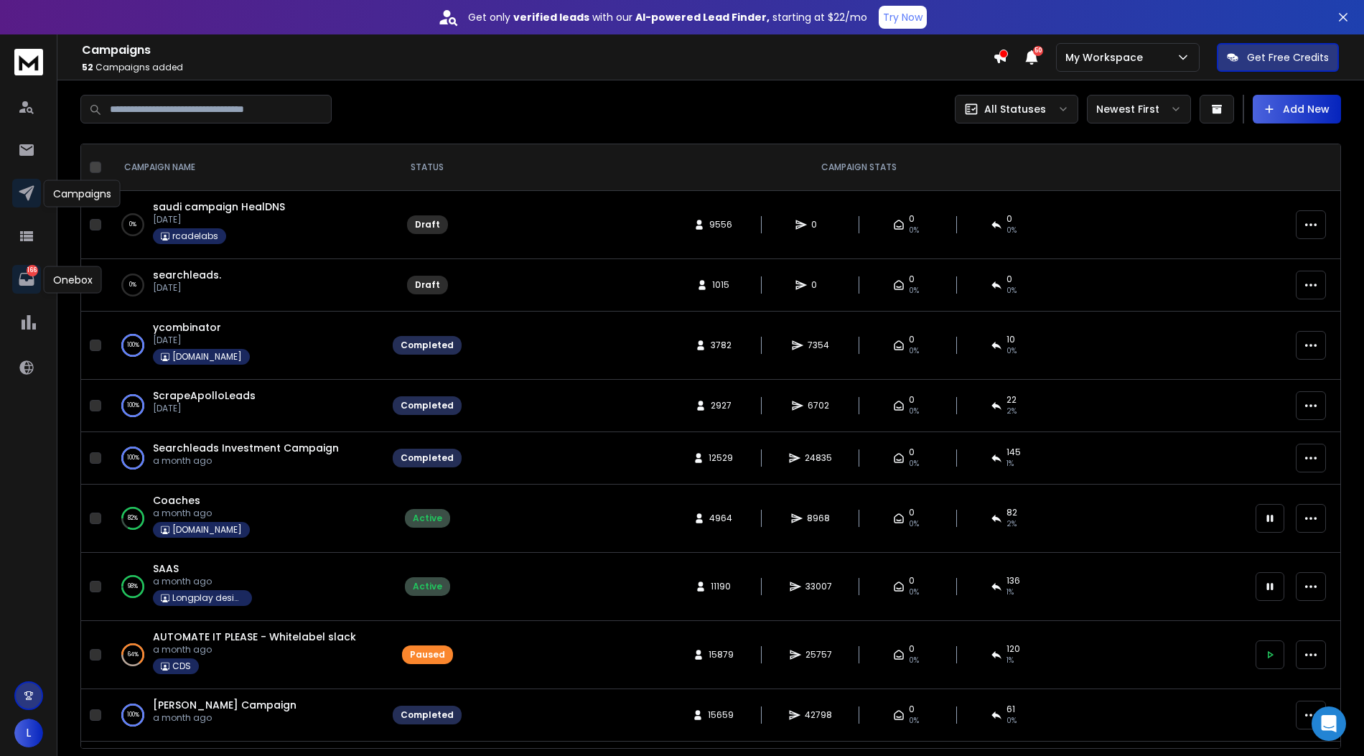
click at [35, 272] on p "166" at bounding box center [32, 270] width 11 height 11
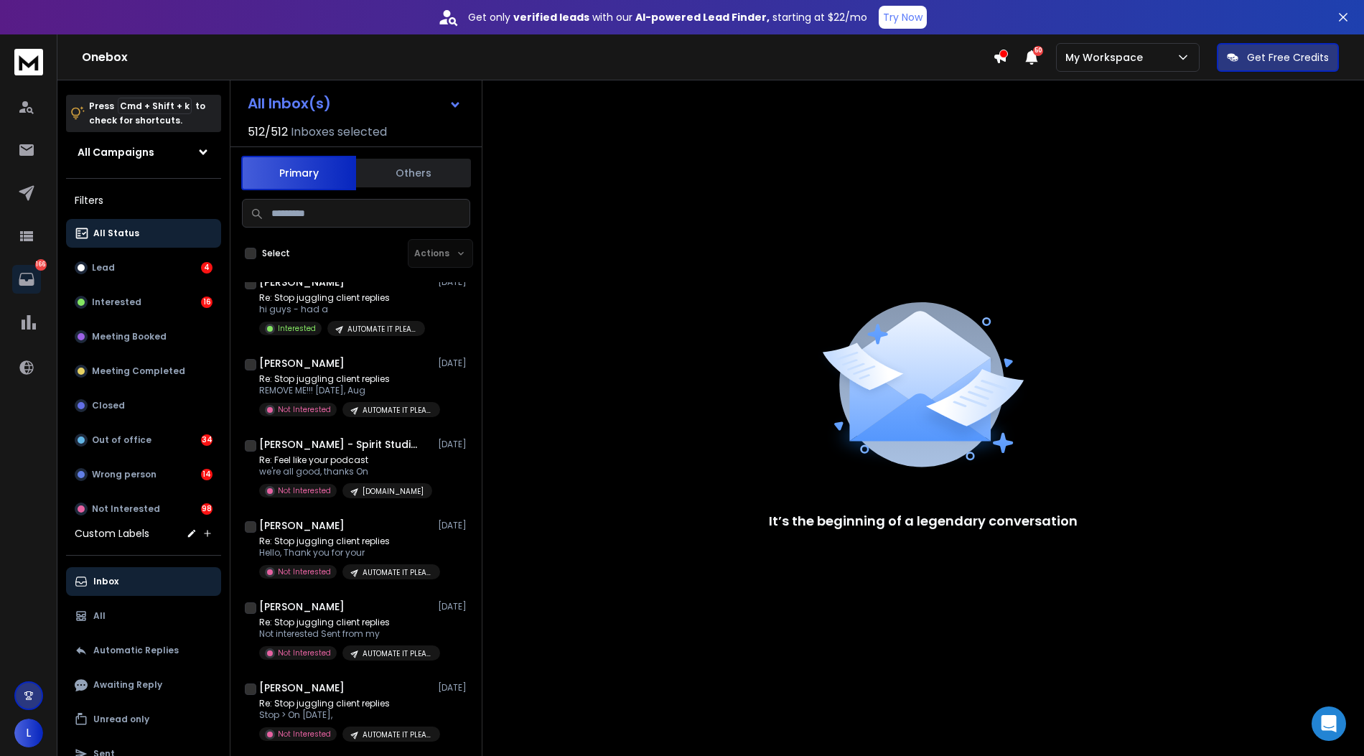
scroll to position [3662, 0]
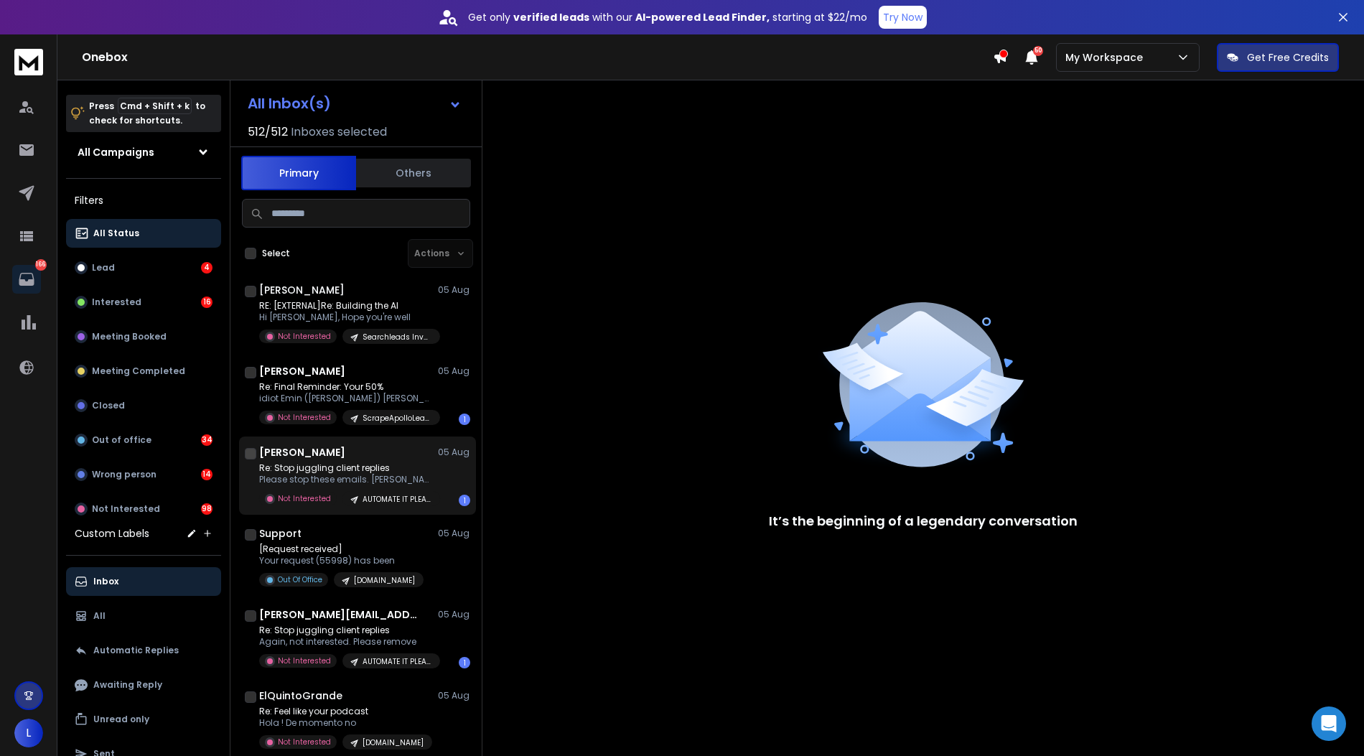
click at [348, 441] on div "[PERSON_NAME] [DATE] Re: Stop juggling client replies Please stop these emails.…" at bounding box center [357, 476] width 237 height 78
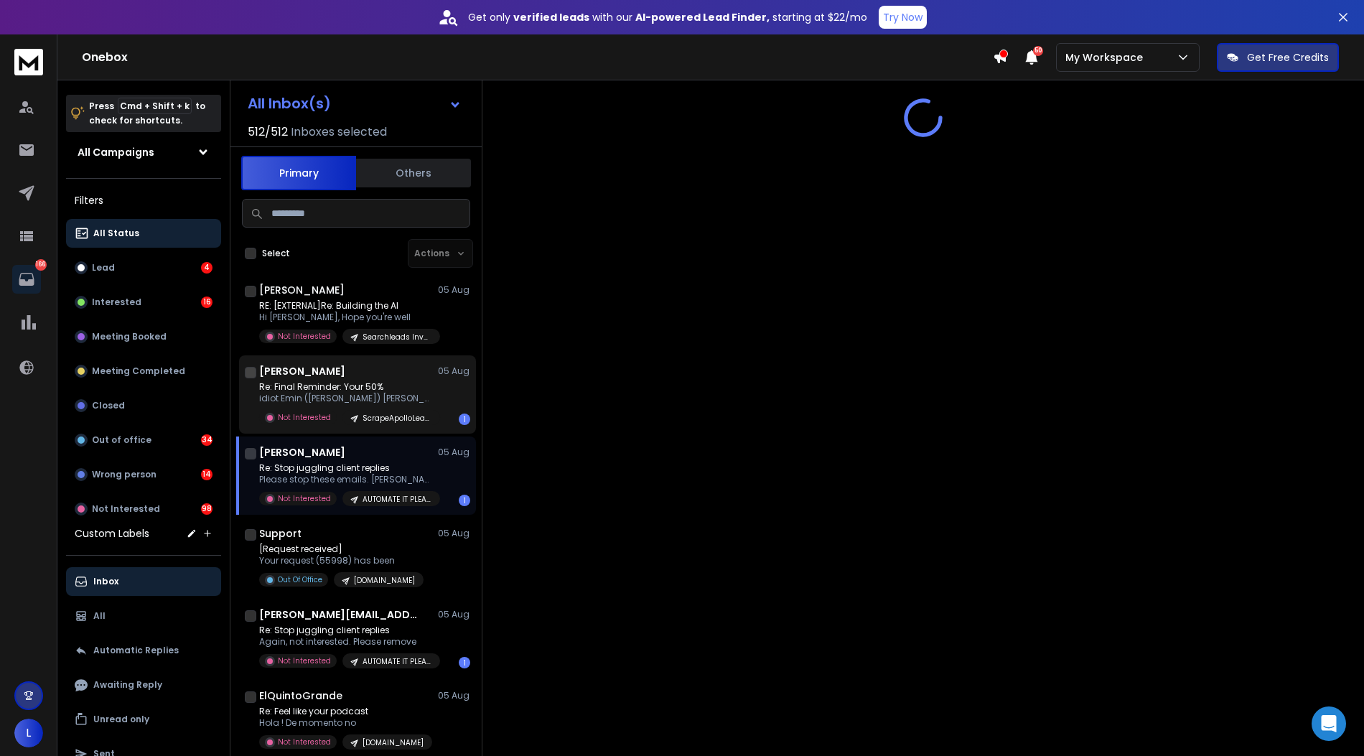
click at [383, 388] on p "Re: Final Reminder: Your 50%" at bounding box center [345, 386] width 172 height 11
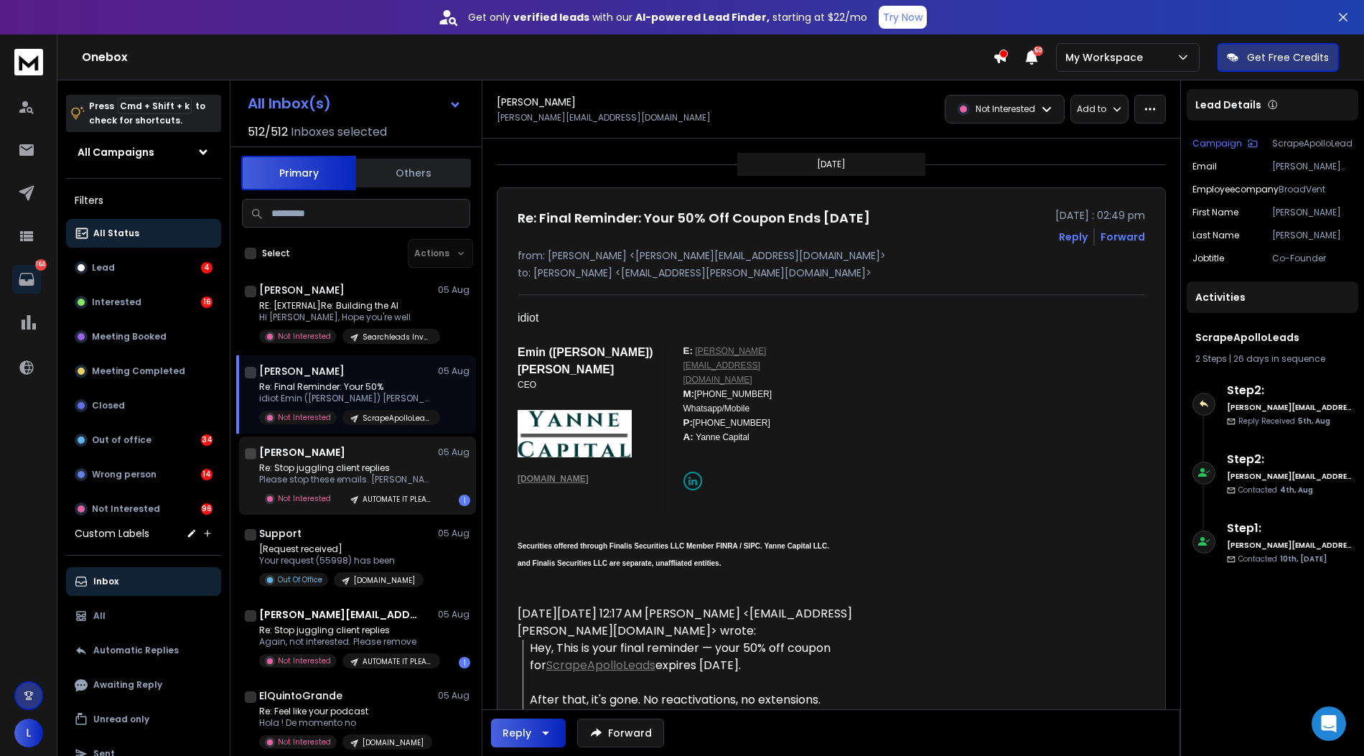
click at [403, 483] on div "Re: Stop juggling client replies Please stop these emails. [PERSON_NAME] Not In…" at bounding box center [349, 484] width 181 height 44
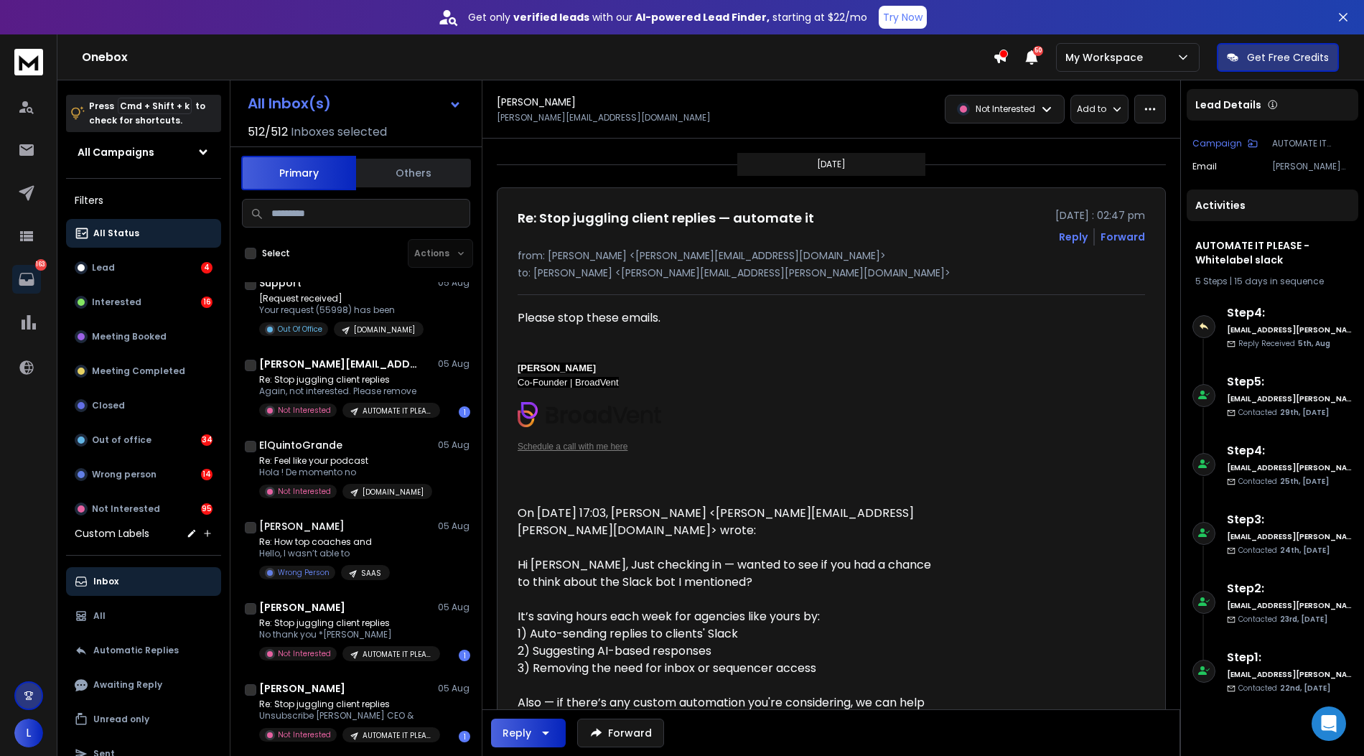
scroll to position [3910, 0]
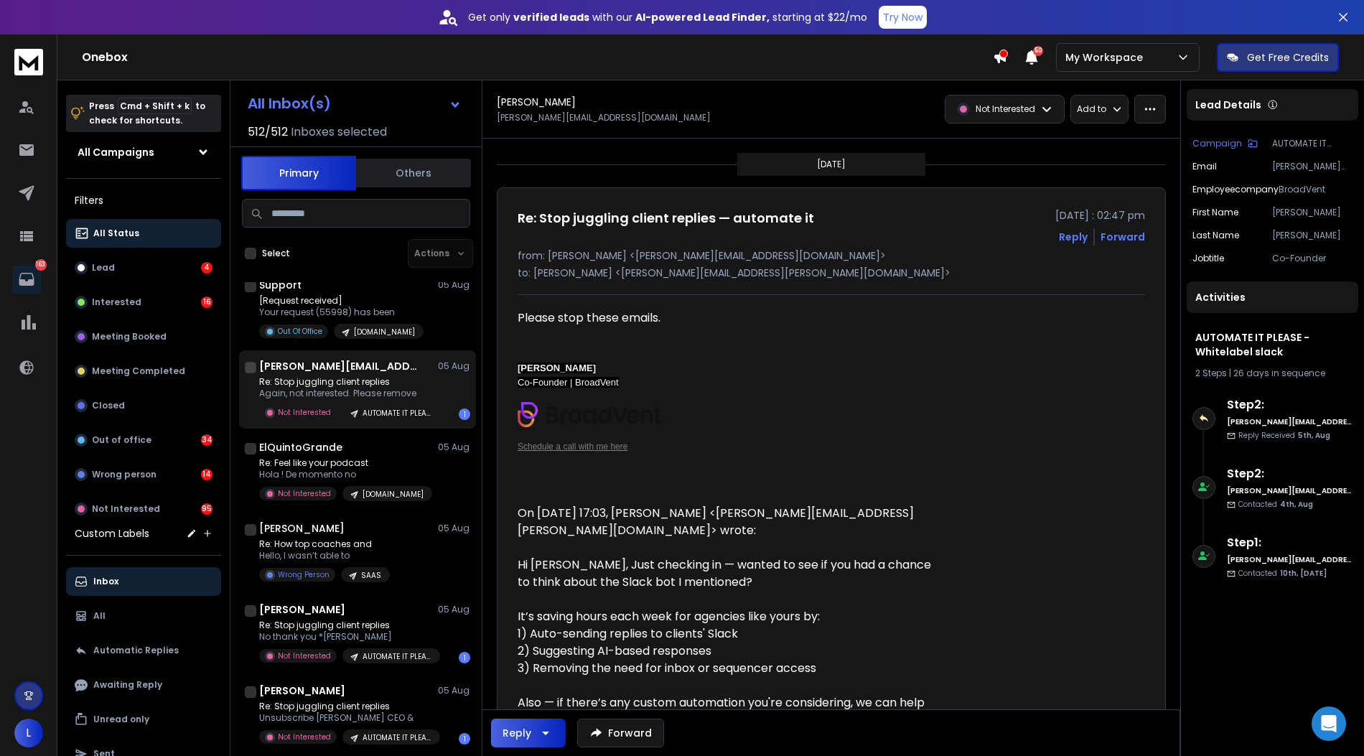
click at [403, 426] on div "[PERSON_NAME][EMAIL_ADDRESS][DOMAIN_NAME] [DATE] Re: Stop juggling client repli…" at bounding box center [357, 389] width 237 height 78
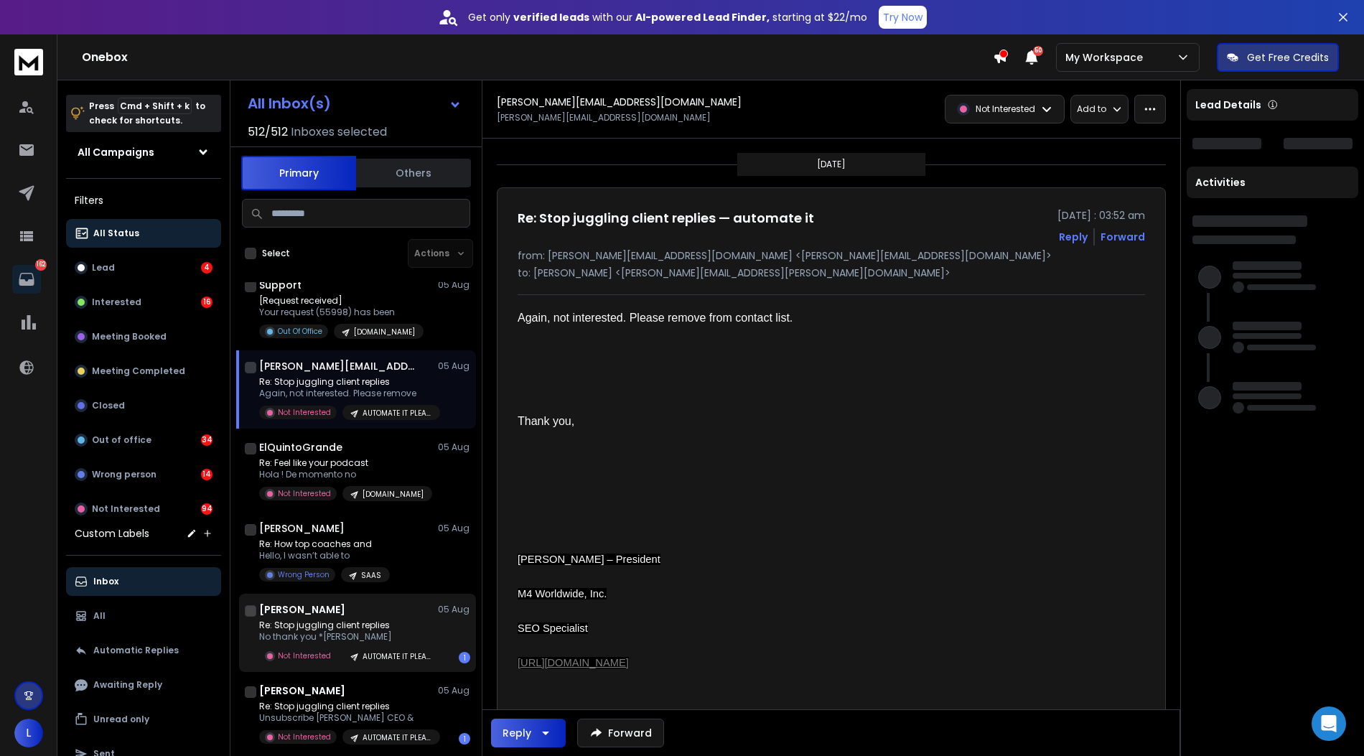
click at [417, 606] on div "[PERSON_NAME] [DATE]" at bounding box center [364, 609] width 211 height 14
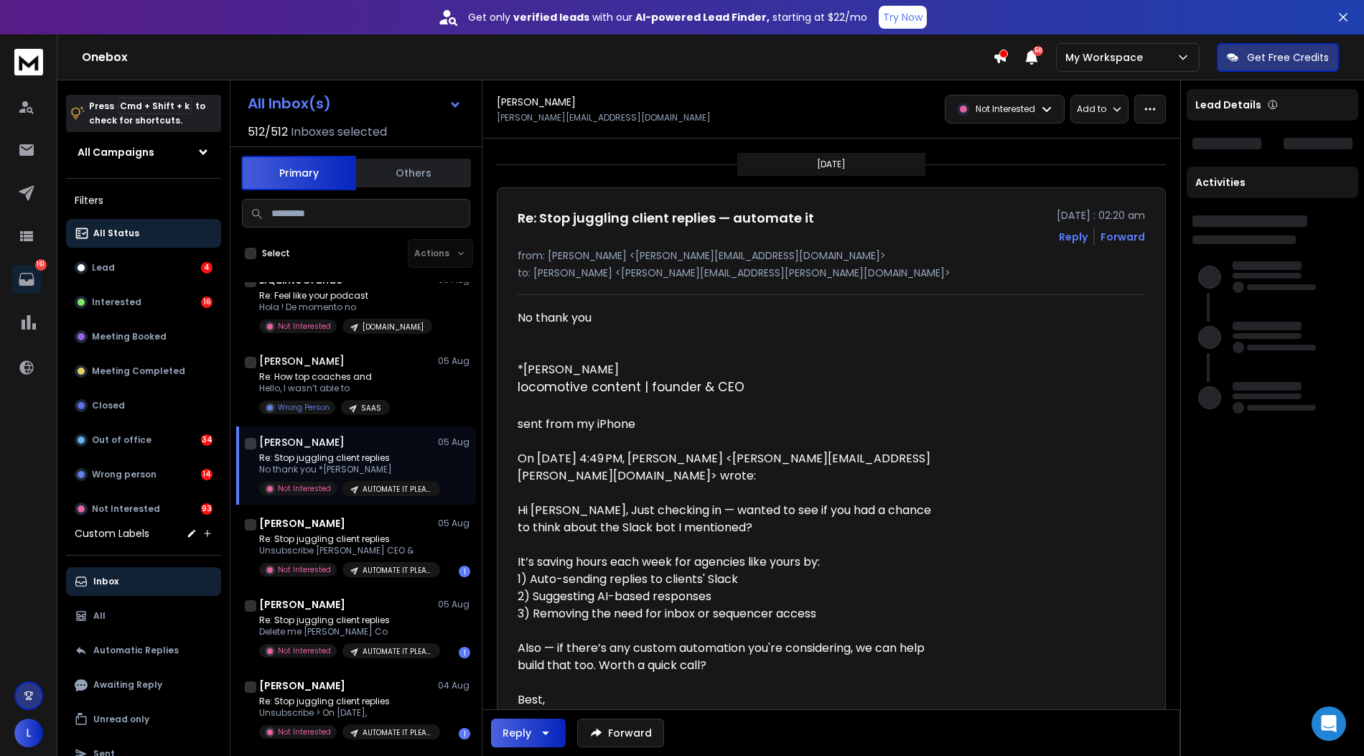
scroll to position [4077, 0]
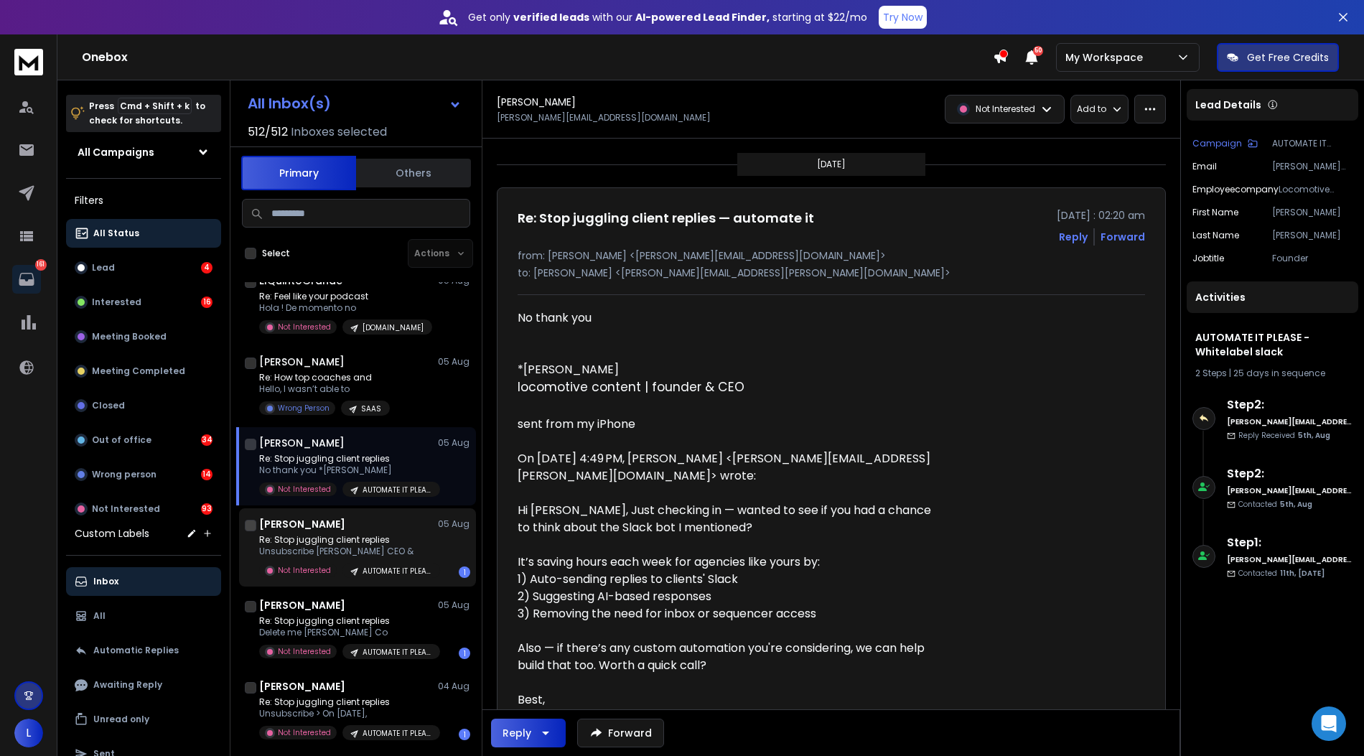
click at [411, 548] on p "Unsubscribe [PERSON_NAME] CEO &" at bounding box center [345, 551] width 172 height 11
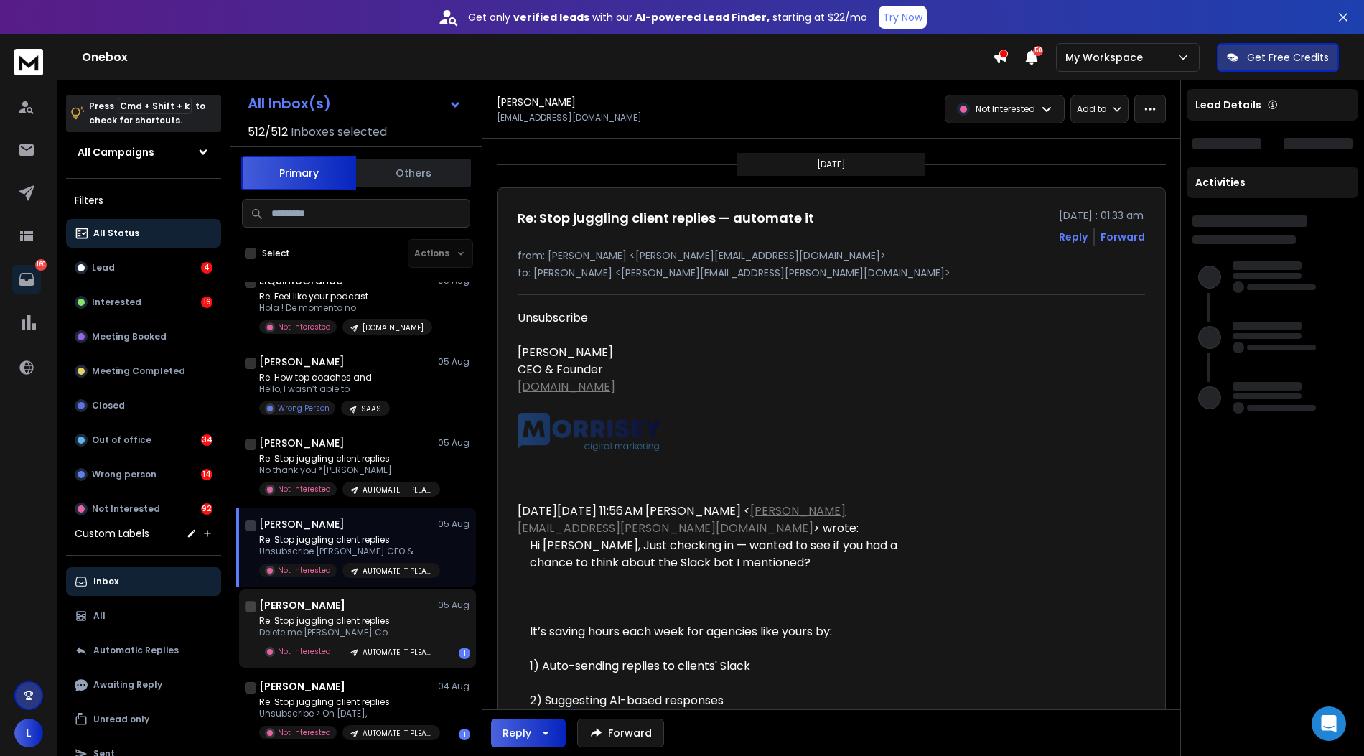
click at [418, 601] on div "[PERSON_NAME] [DATE]" at bounding box center [364, 605] width 211 height 14
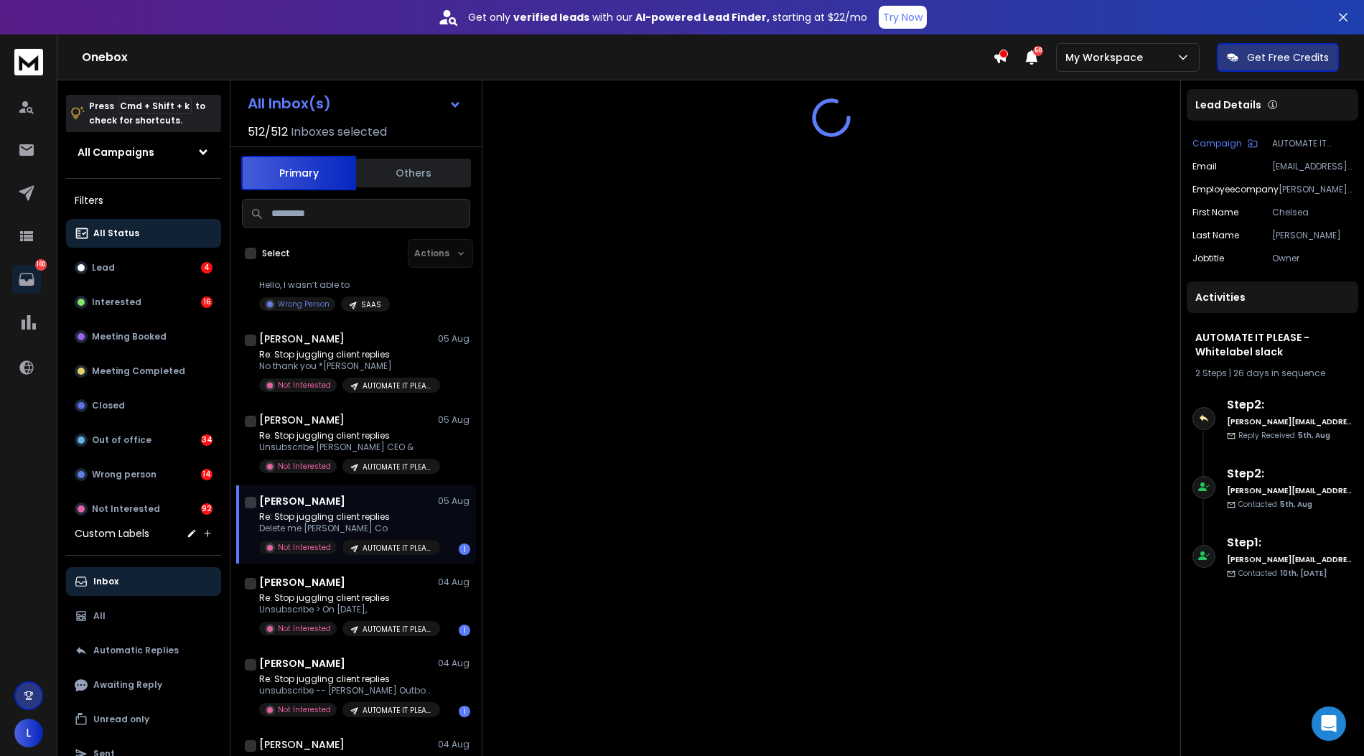
scroll to position [4204, 0]
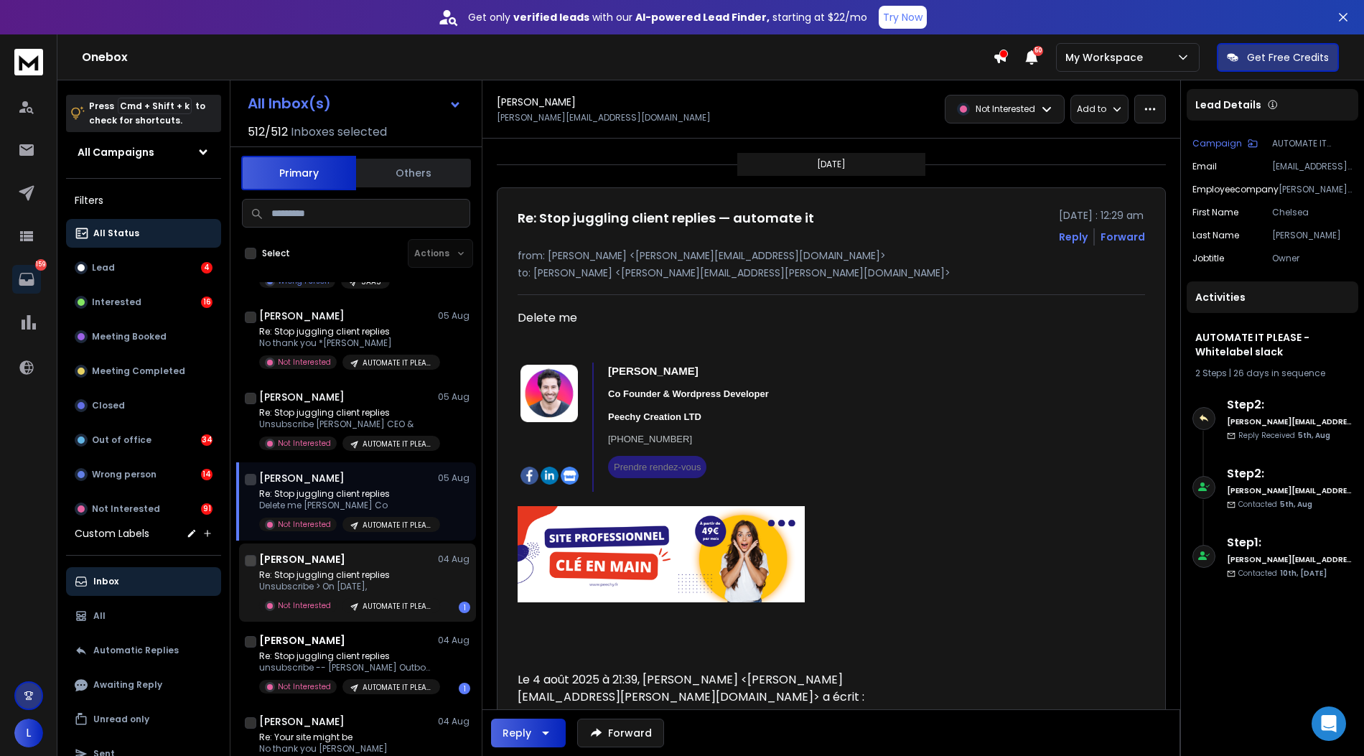
click at [415, 587] on p "Unsubscribe > On [DATE]," at bounding box center [345, 586] width 172 height 11
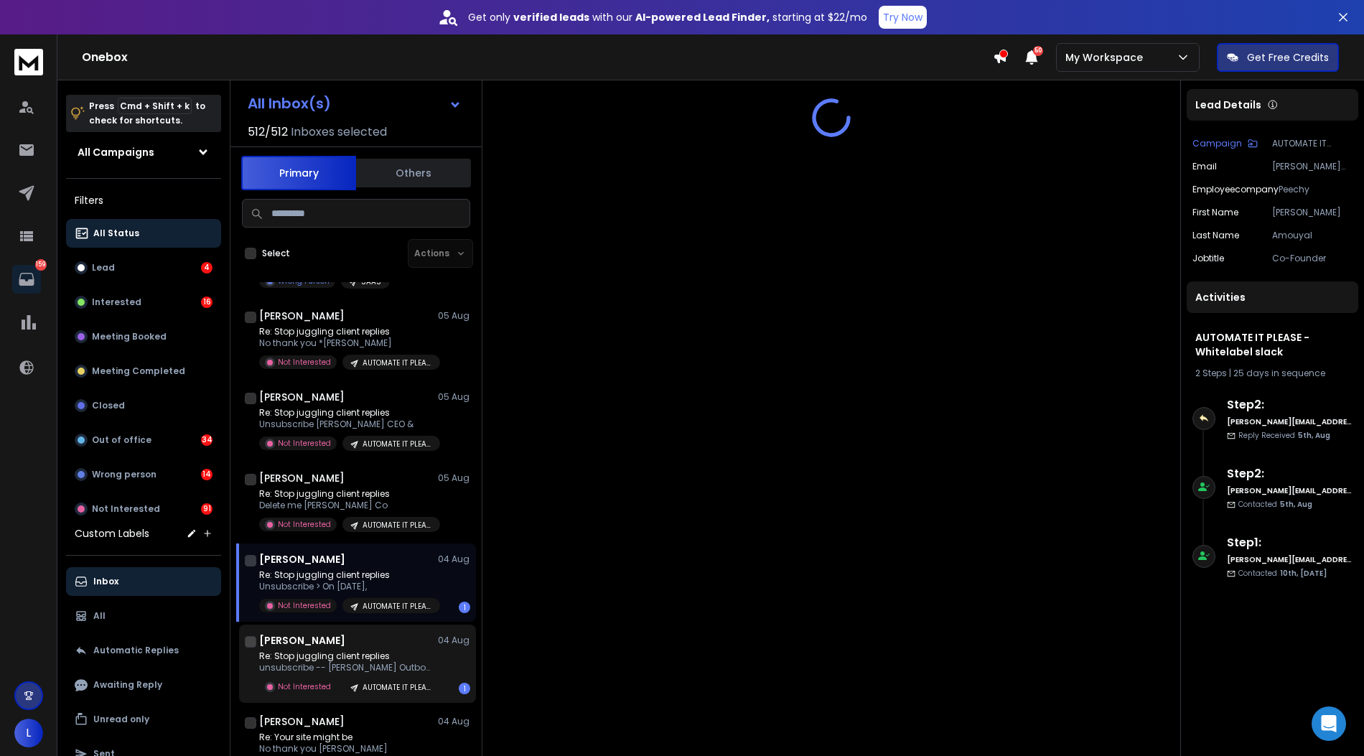
click at [419, 645] on div "[PERSON_NAME] [DATE] Re: Stop juggling client replies unsubscribe -- [PERSON_NA…" at bounding box center [364, 663] width 211 height 61
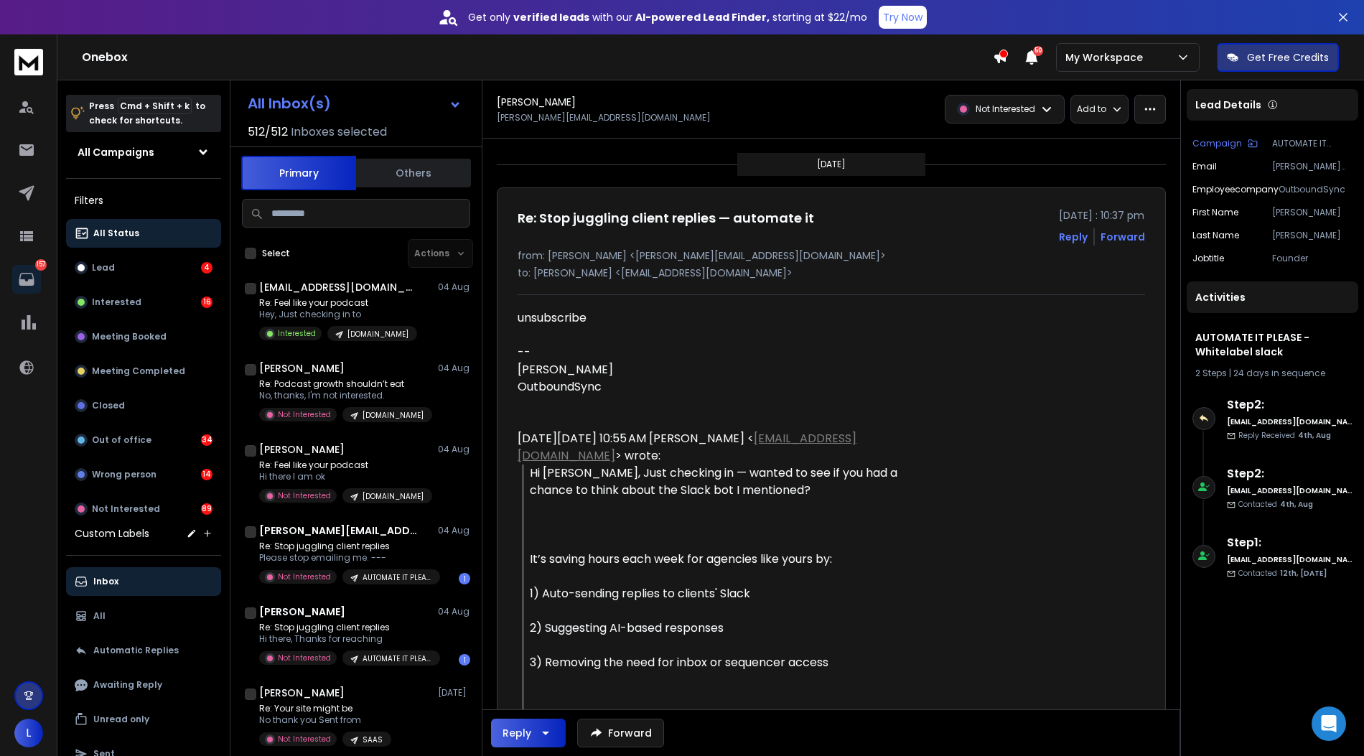
scroll to position [4721, 0]
click at [412, 594] on div "[PERSON_NAME] [DATE] Re: Stop juggling client replies Hi there, Thanks for reac…" at bounding box center [357, 633] width 237 height 78
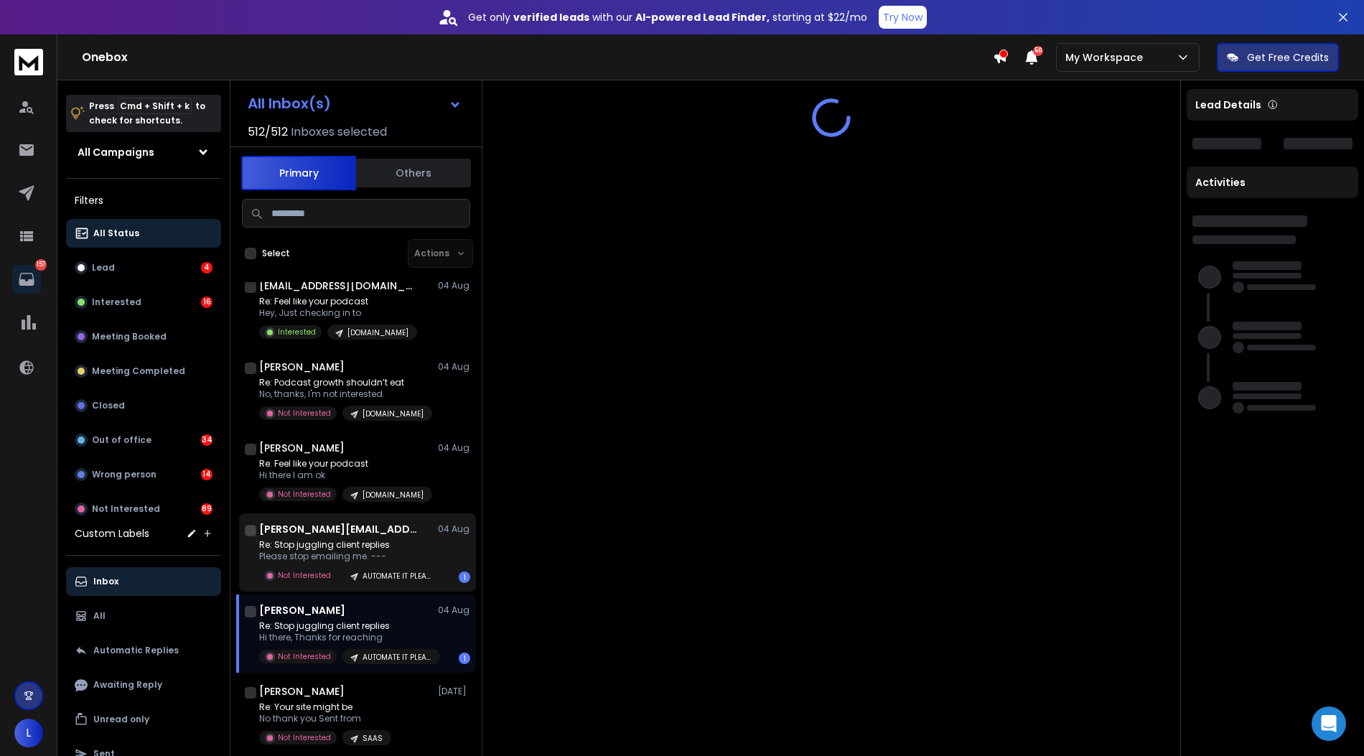
click at [411, 557] on p "Please stop emailing me. ---" at bounding box center [345, 556] width 172 height 11
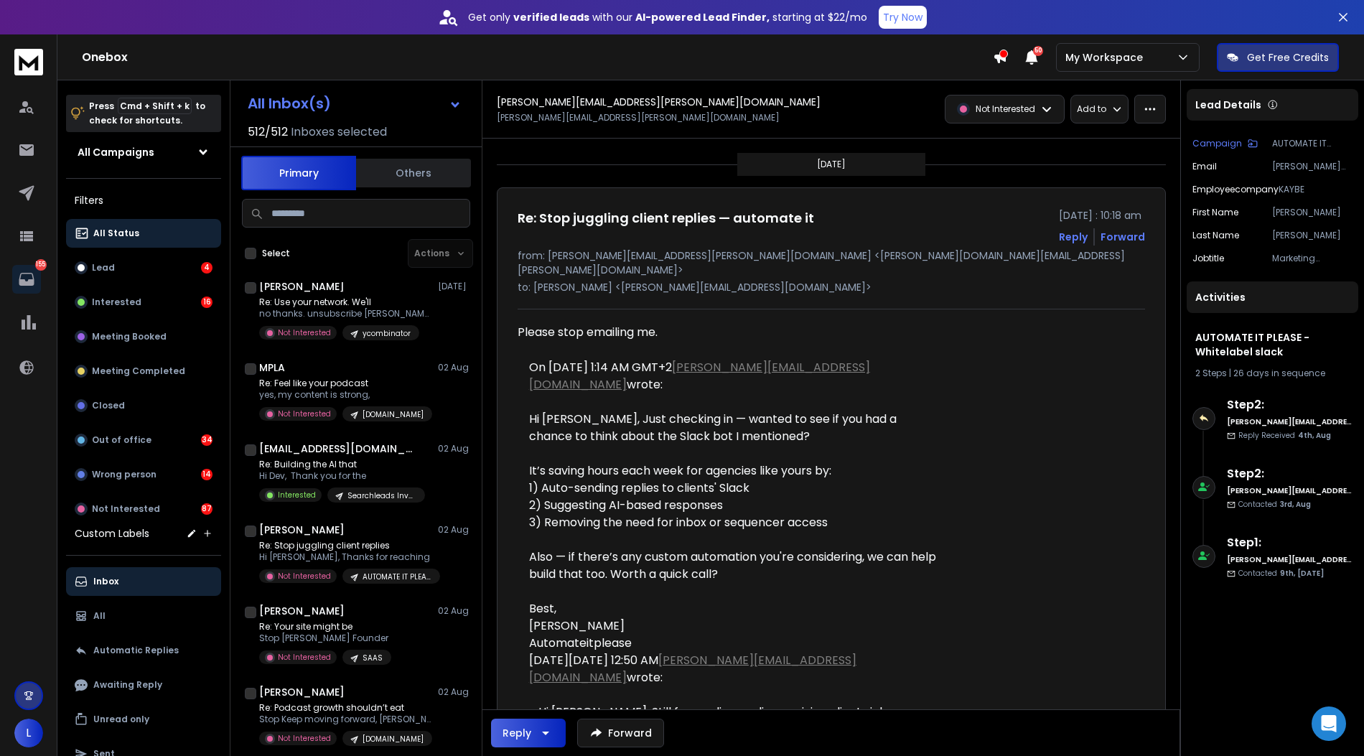
scroll to position [5289, 0]
click at [27, 145] on icon at bounding box center [26, 149] width 14 height 11
